Goal: Task Accomplishment & Management: Manage account settings

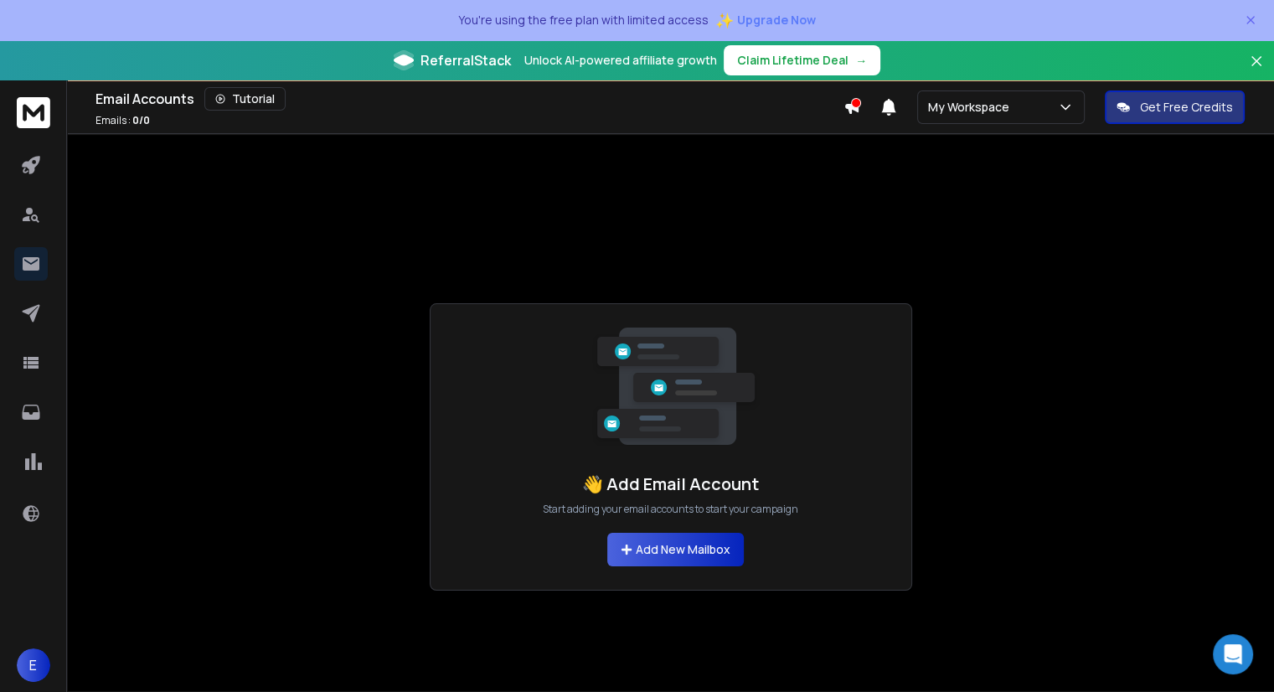
click at [697, 544] on button "Add New Mailbox" at bounding box center [675, 550] width 137 height 34
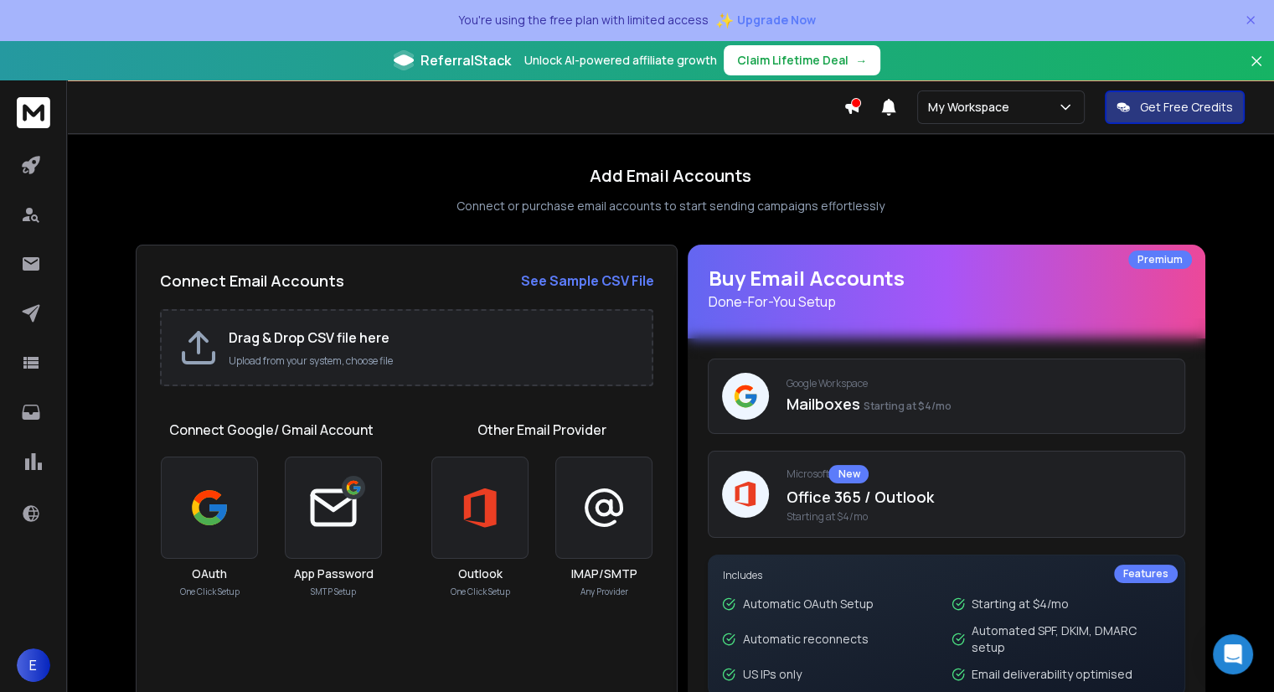
click at [313, 516] on icon at bounding box center [333, 508] width 50 height 50
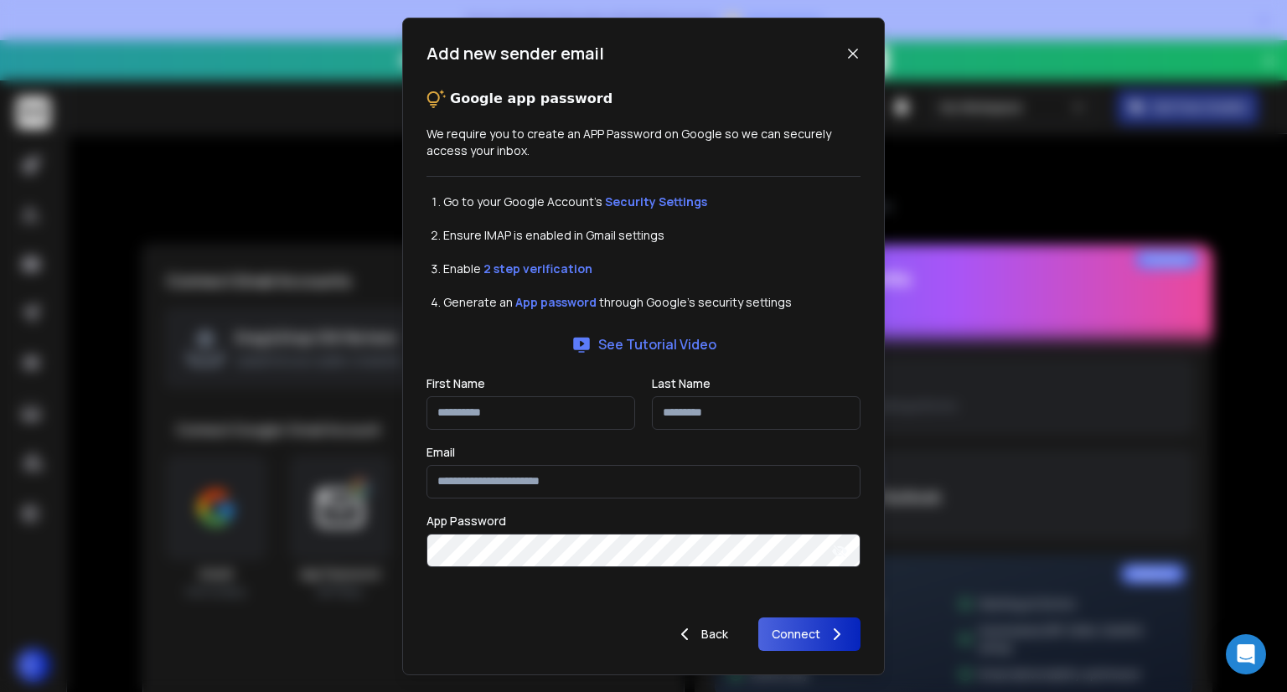
click at [866, 50] on div "Add new sender email Google app password We require you to create an APP Passwo…" at bounding box center [643, 347] width 483 height 658
click at [829, 70] on div "Add new sender email Google app password We require you to create an APP Passwo…" at bounding box center [643, 346] width 434 height 609
click at [841, 58] on div "Add new sender email" at bounding box center [643, 53] width 434 height 23
click at [844, 55] on div "Add new sender email" at bounding box center [643, 53] width 434 height 23
click at [850, 54] on icon at bounding box center [852, 53] width 15 height 15
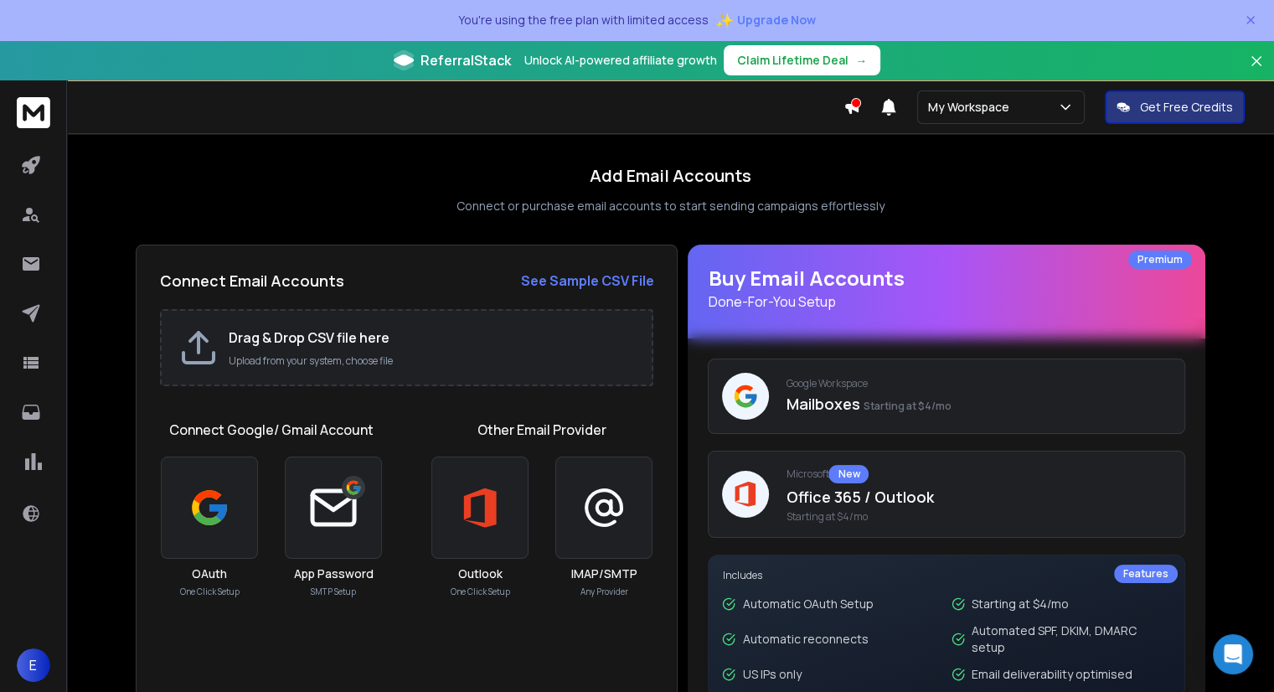
click at [211, 544] on div at bounding box center [209, 508] width 97 height 102
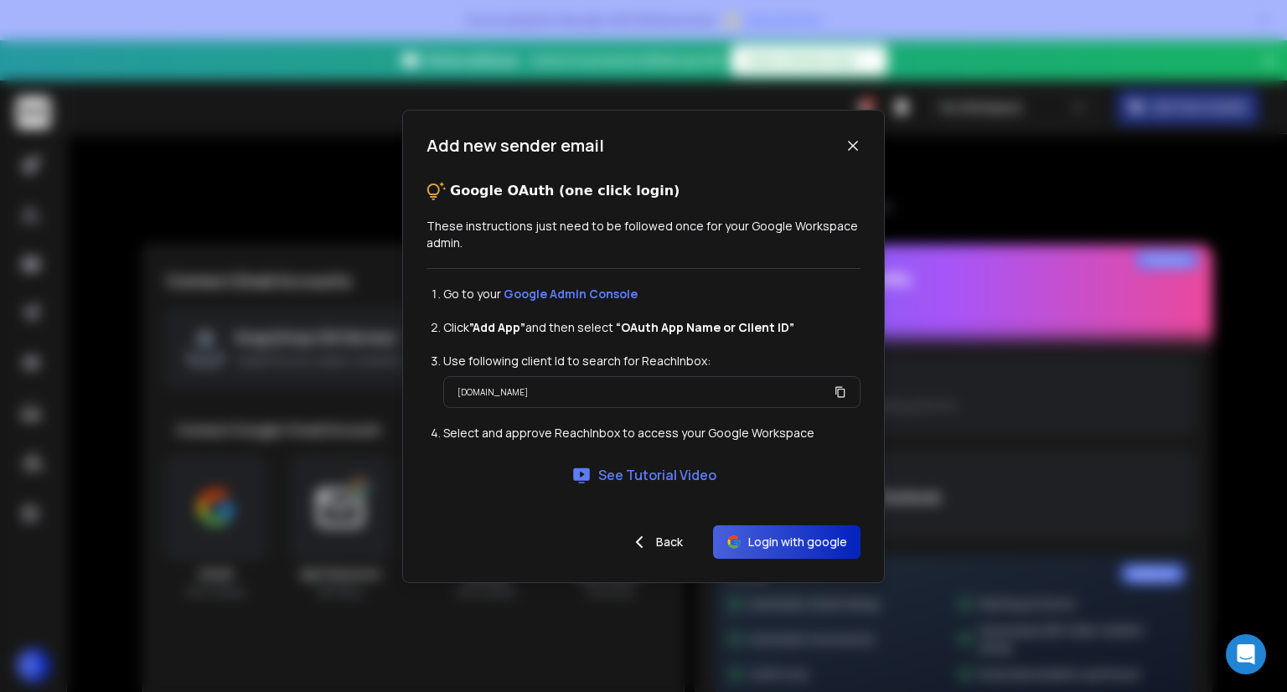
click at [761, 542] on button "Login with google" at bounding box center [786, 542] width 147 height 34
